Goal: Find specific page/section: Find specific page/section

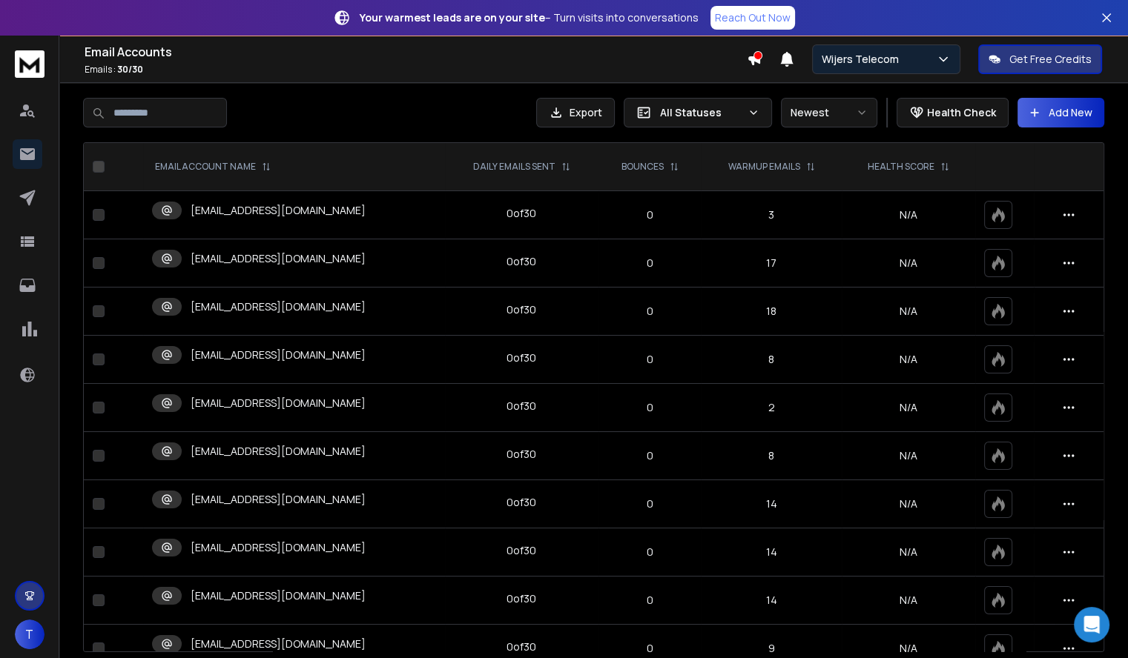
click at [866, 56] on p "Wijers Telecom" at bounding box center [863, 59] width 83 height 15
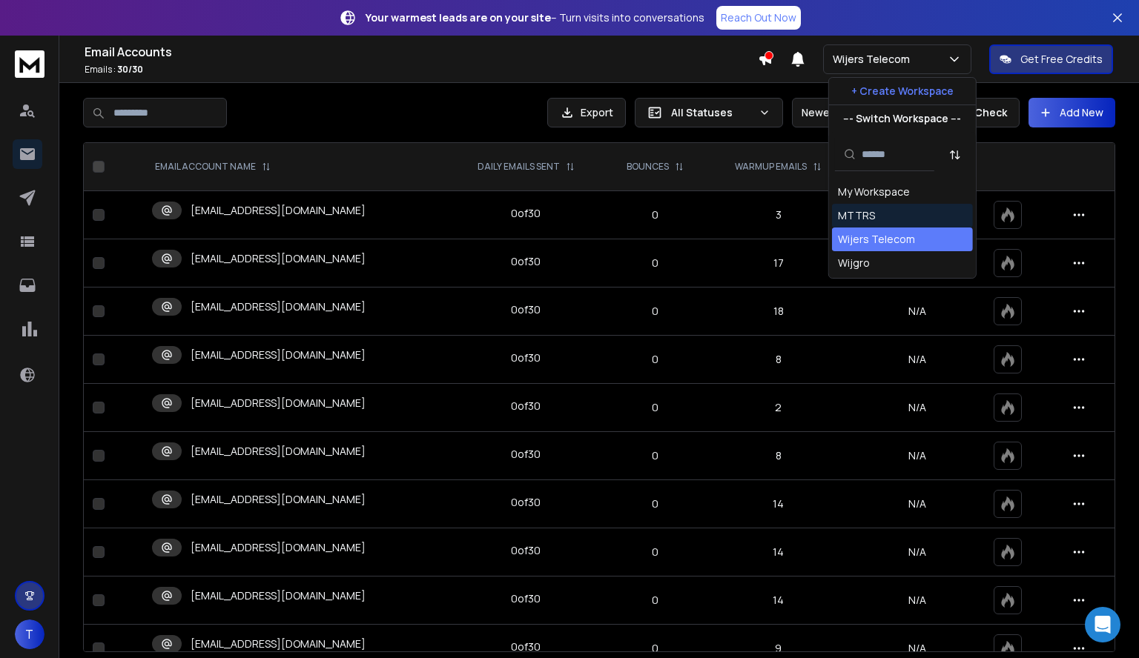
click at [875, 216] on div "MTTRS" at bounding box center [902, 216] width 141 height 24
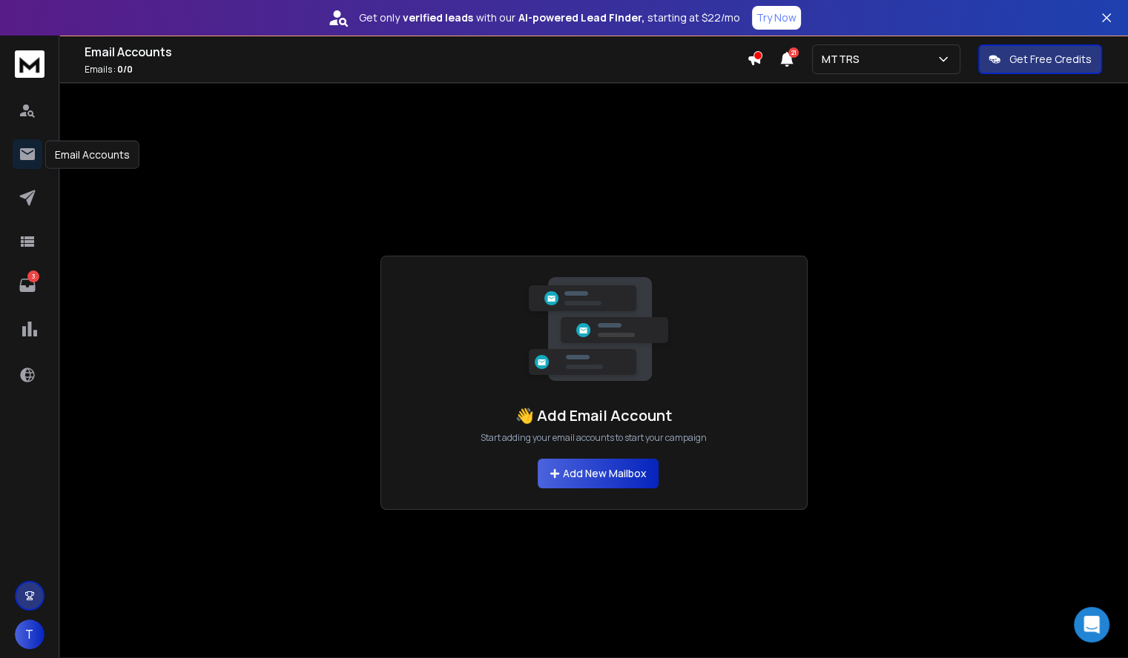
click at [30, 157] on icon at bounding box center [27, 154] width 15 height 12
